Goal: Navigation & Orientation: Find specific page/section

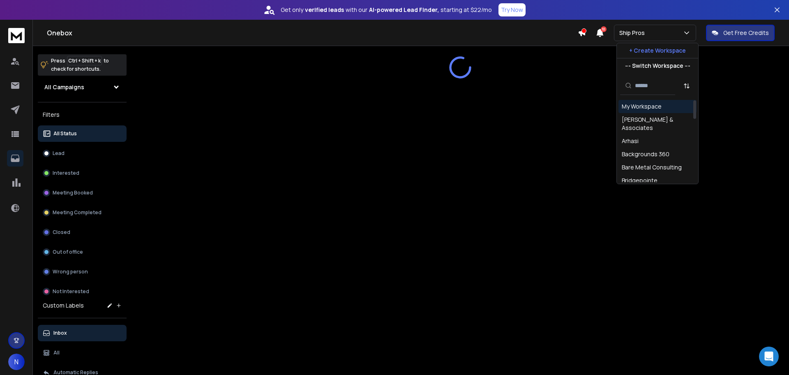
click at [650, 107] on div "My Workspace" at bounding box center [642, 106] width 40 height 8
